Goal: Go to known website: Access a specific website the user already knows

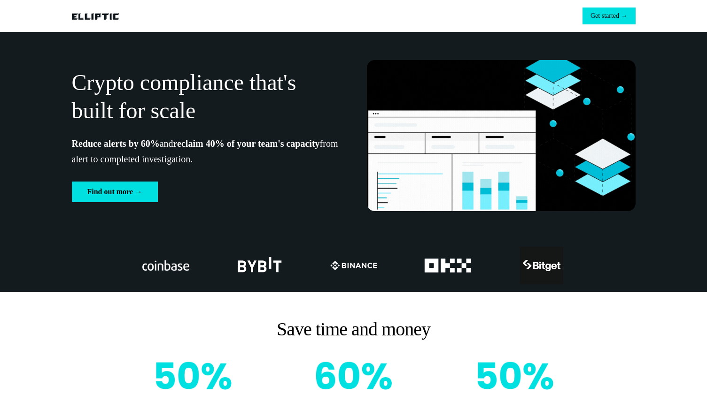
scroll to position [0, 0]
